Goal: Communication & Community: Answer question/provide support

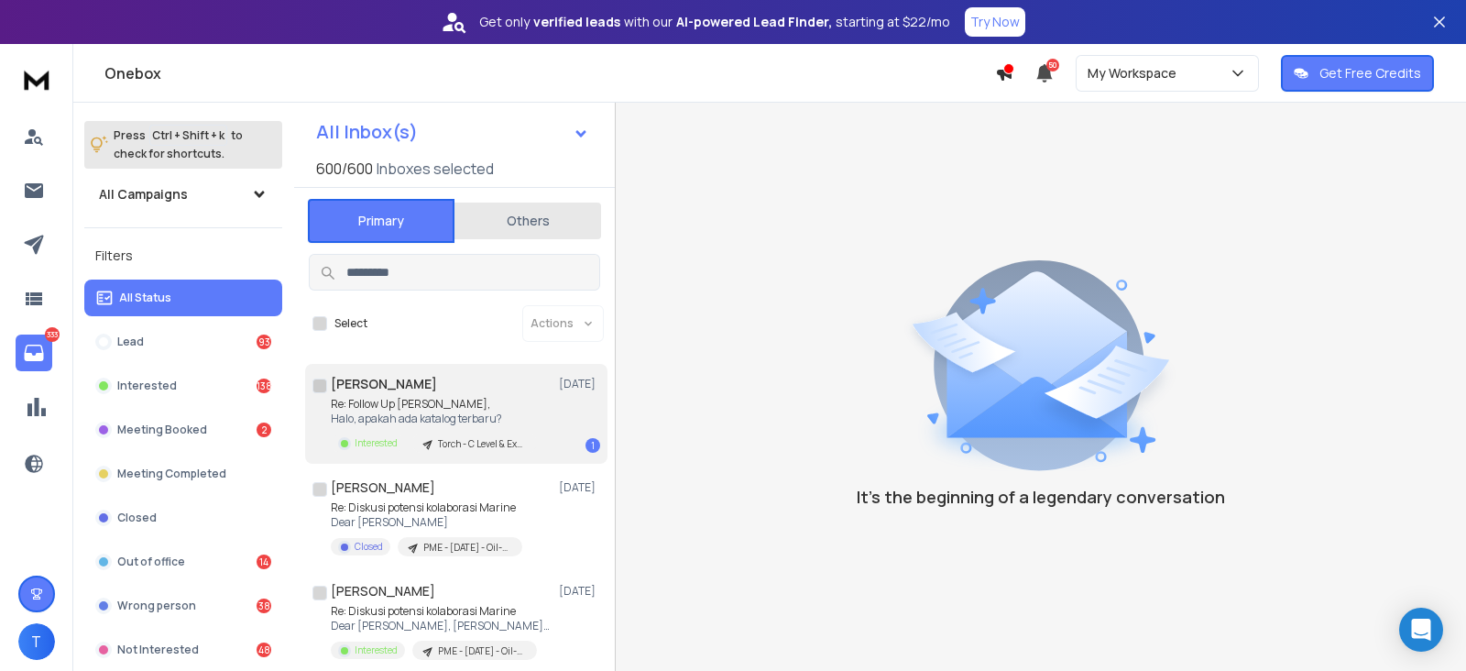
click at [405, 409] on p "Re: Follow Up [PERSON_NAME]," at bounding box center [434, 404] width 206 height 15
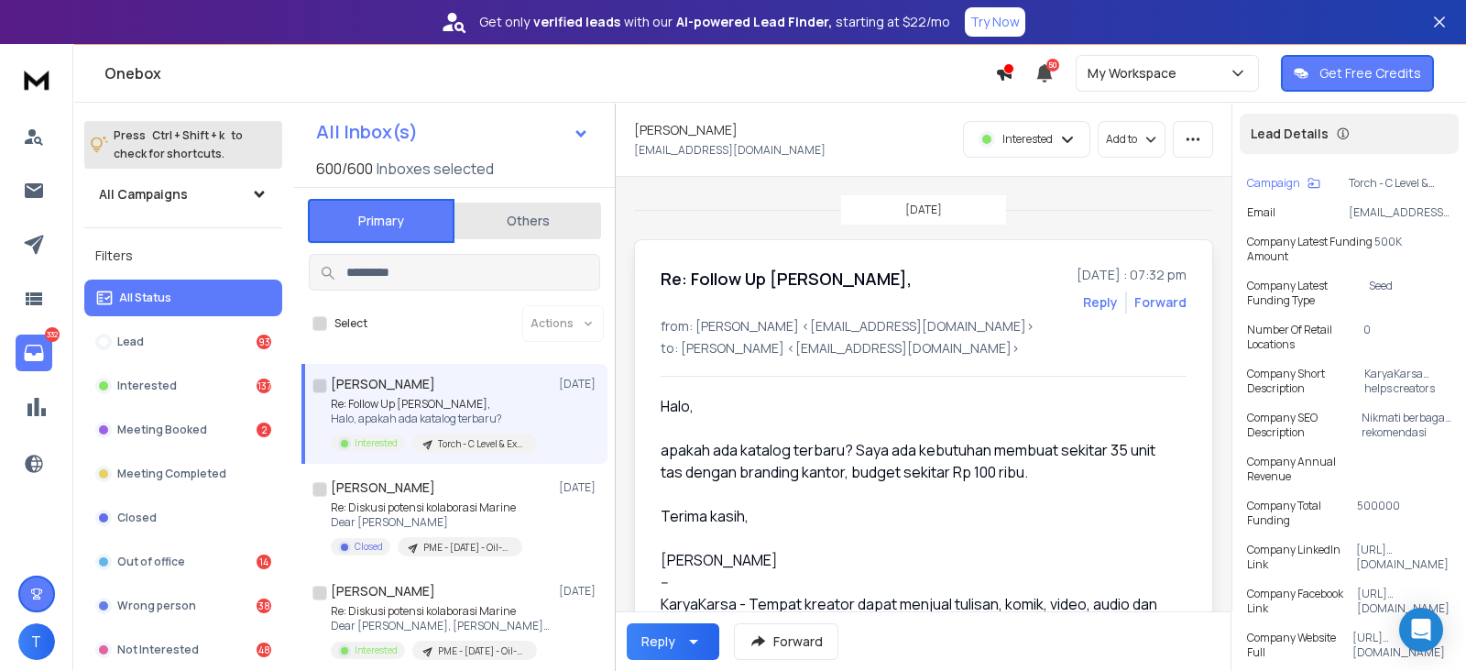
click at [252, 17] on div "Get only verified leads with our AI-powered Lead Finder, starting at $22/mo Try…" at bounding box center [733, 22] width 1466 height 44
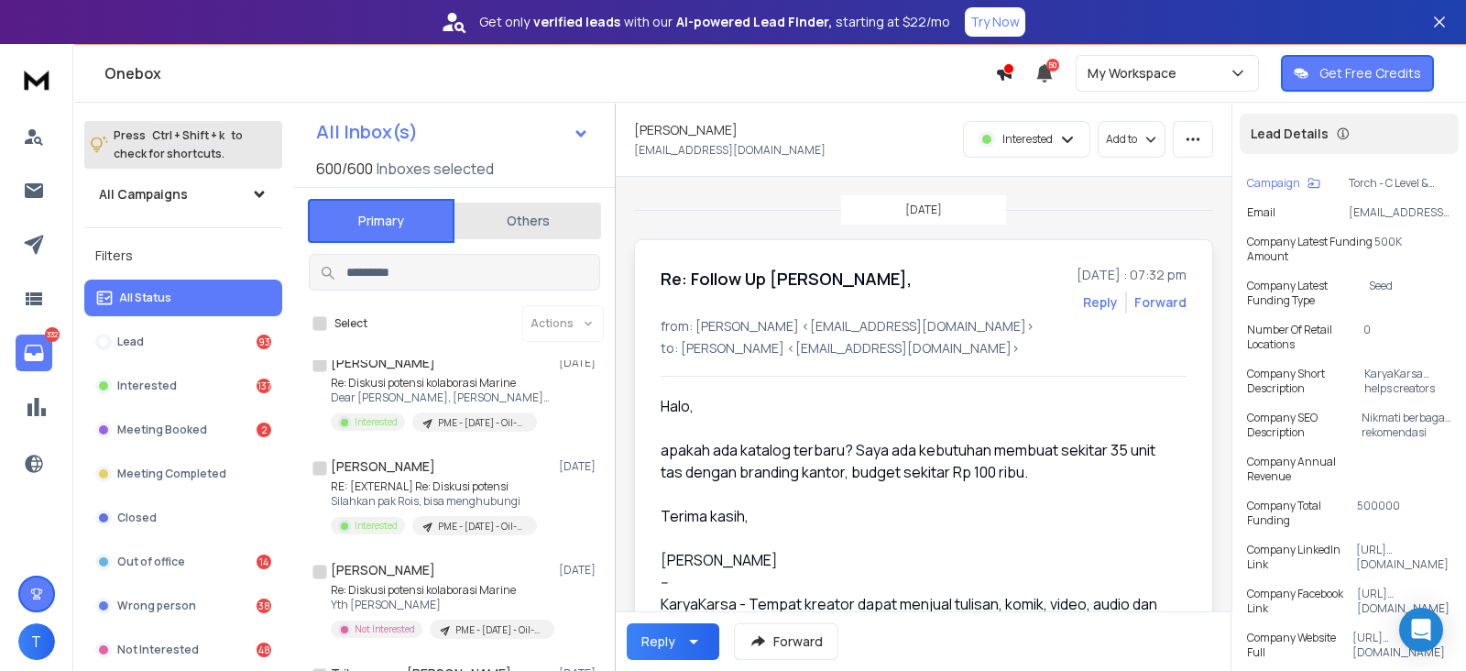
click at [752, 472] on div "apakah ada katalog terbaru? Saya ada kebutuhan membuat sekitar 35 unit tas deng…" at bounding box center [915, 461] width 511 height 44
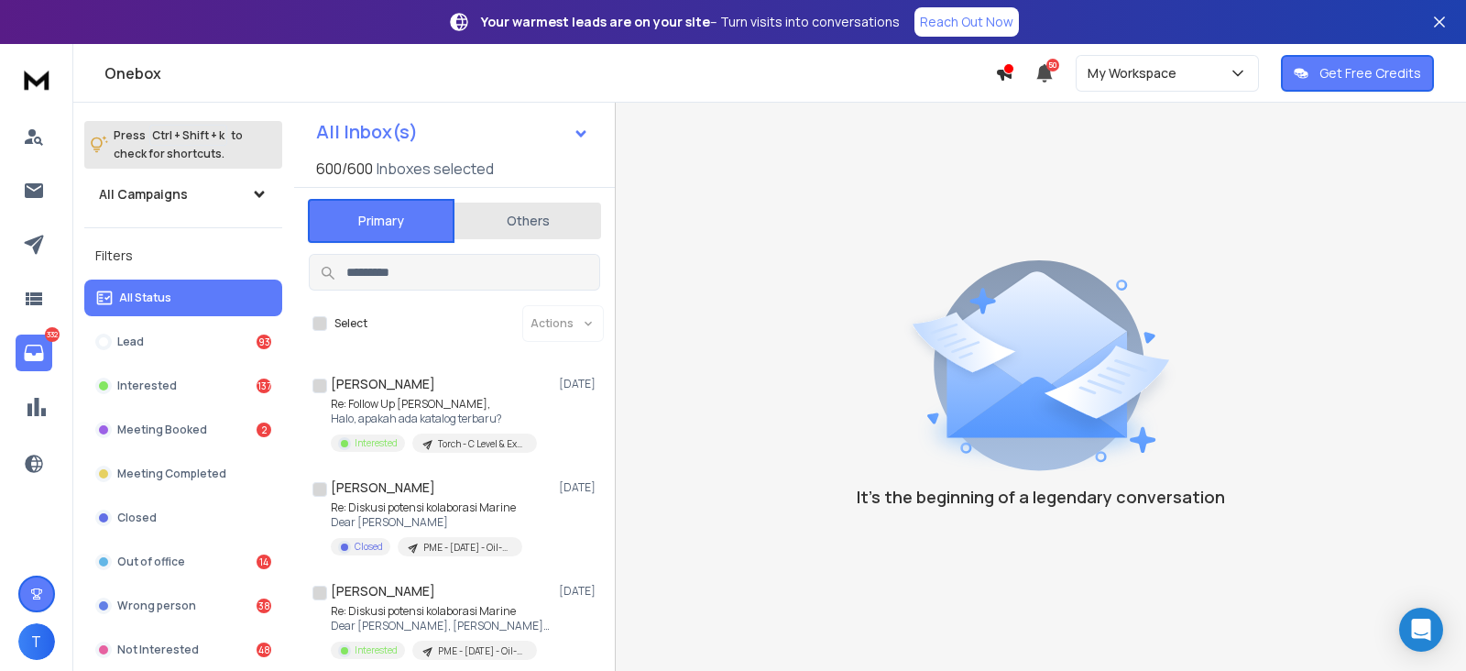
click at [696, 304] on div "It’s the beginning of a legendary conversation" at bounding box center [1041, 388] width 850 height 570
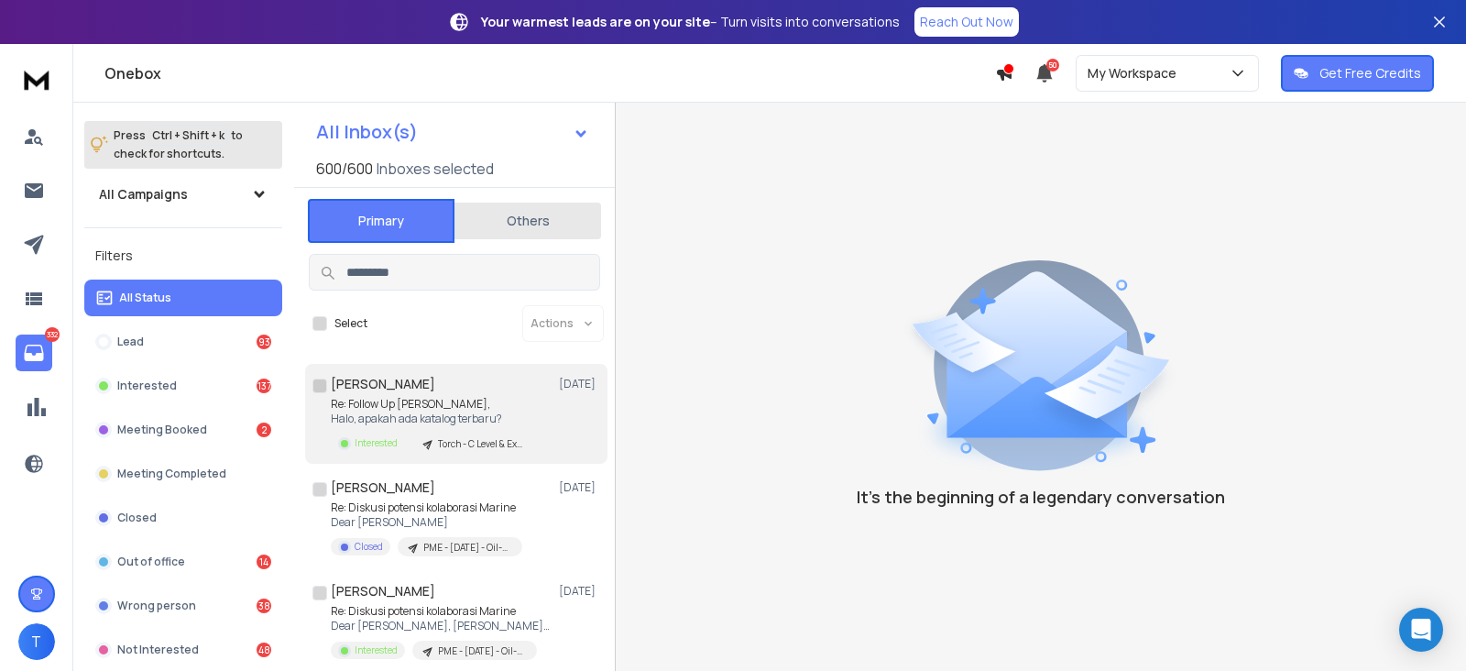
click at [433, 405] on p "Re: Follow Up [PERSON_NAME]," at bounding box center [434, 404] width 206 height 15
